Goal: Task Accomplishment & Management: Use online tool/utility

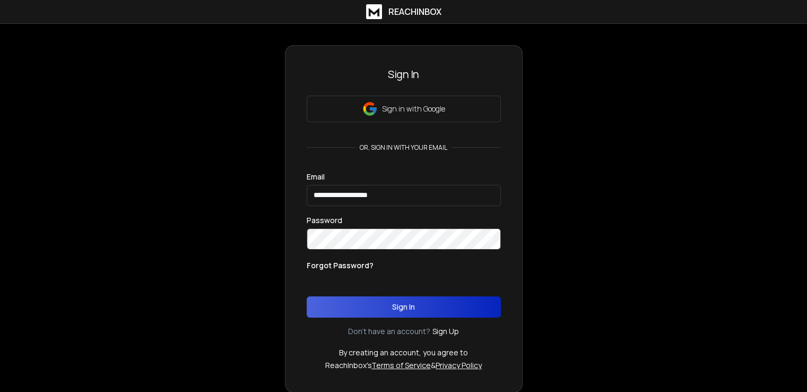
type input "**********"
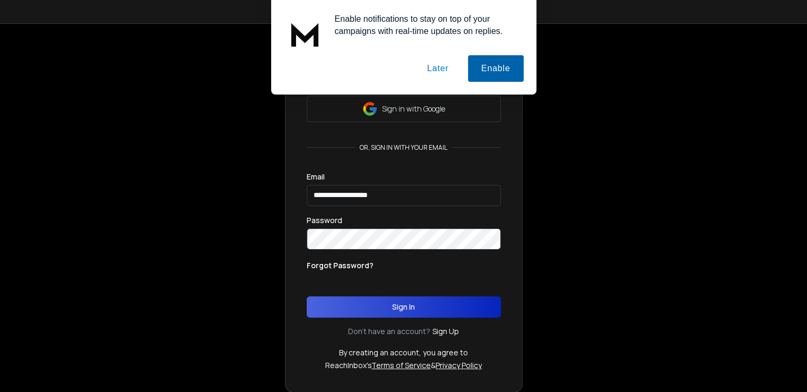
click at [489, 73] on button "Enable" at bounding box center [496, 68] width 56 height 27
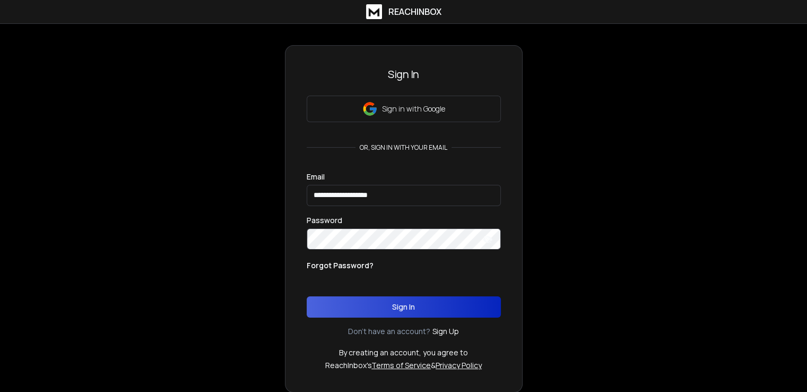
click at [416, 316] on button "Sign In" at bounding box center [404, 306] width 194 height 21
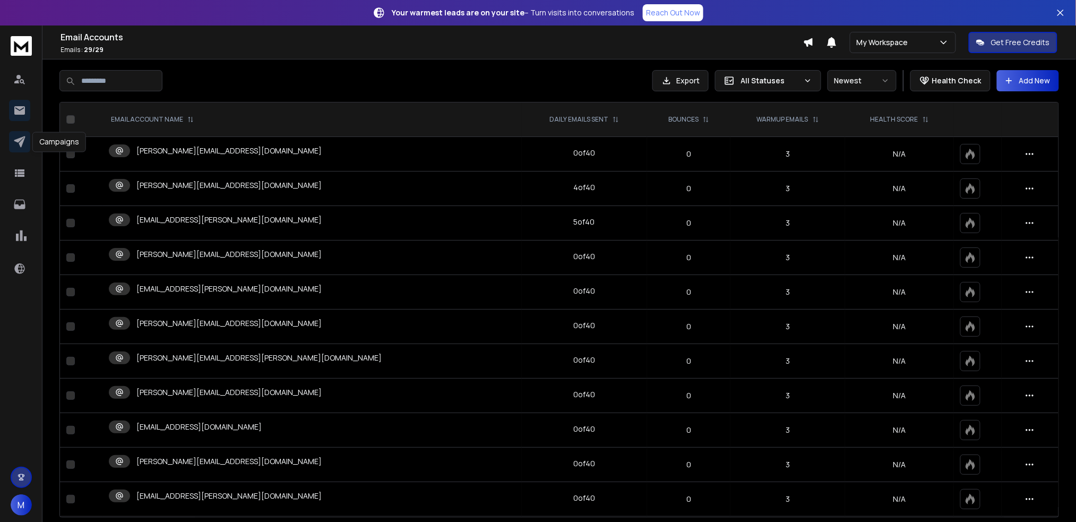
click at [9, 138] on link at bounding box center [19, 141] width 21 height 21
